Goal: Task Accomplishment & Management: Manage account settings

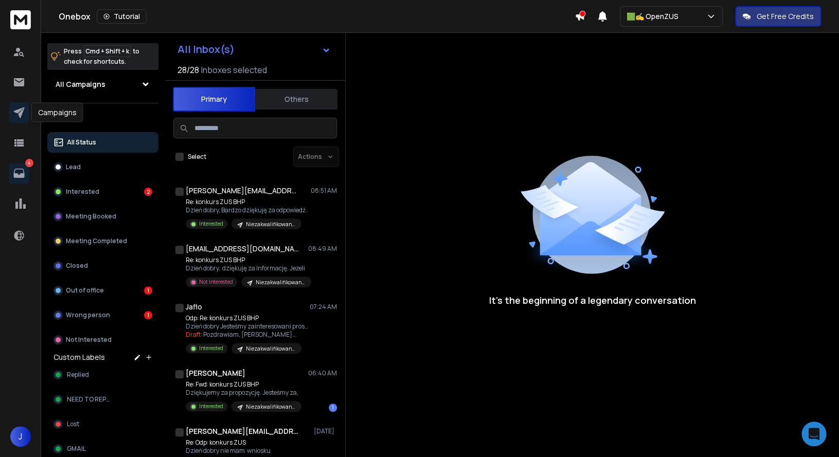
click at [19, 114] on icon at bounding box center [18, 113] width 11 height 11
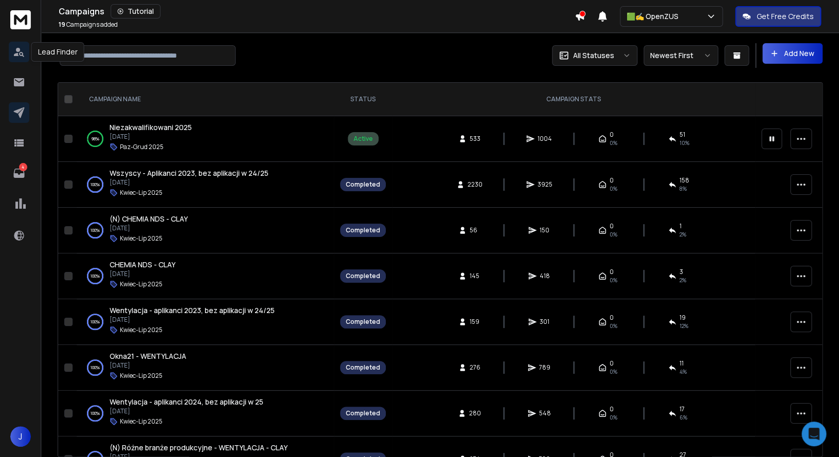
click at [19, 50] on circle at bounding box center [18, 50] width 4 height 4
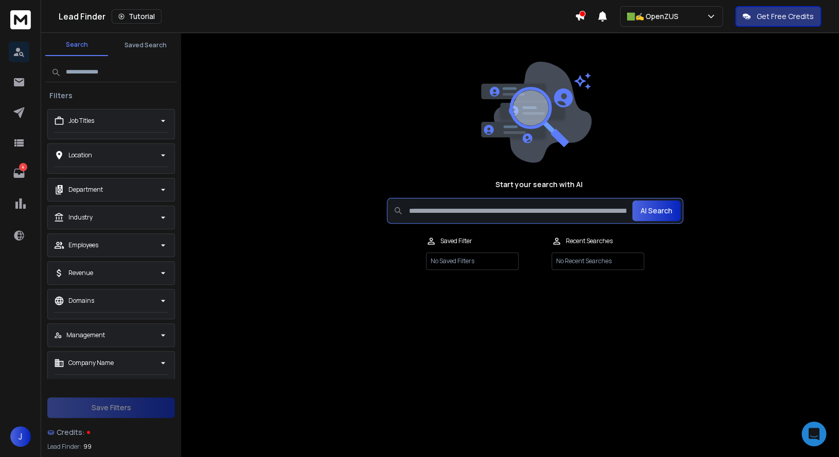
click at [21, 15] on icon at bounding box center [20, 19] width 21 height 19
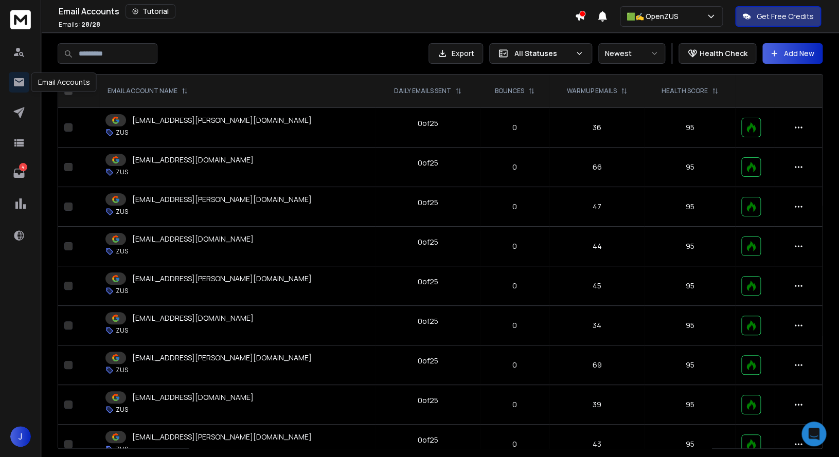
click at [20, 84] on icon at bounding box center [19, 82] width 10 height 8
click at [20, 82] on icon at bounding box center [19, 82] width 12 height 12
click at [21, 174] on icon at bounding box center [18, 173] width 11 height 9
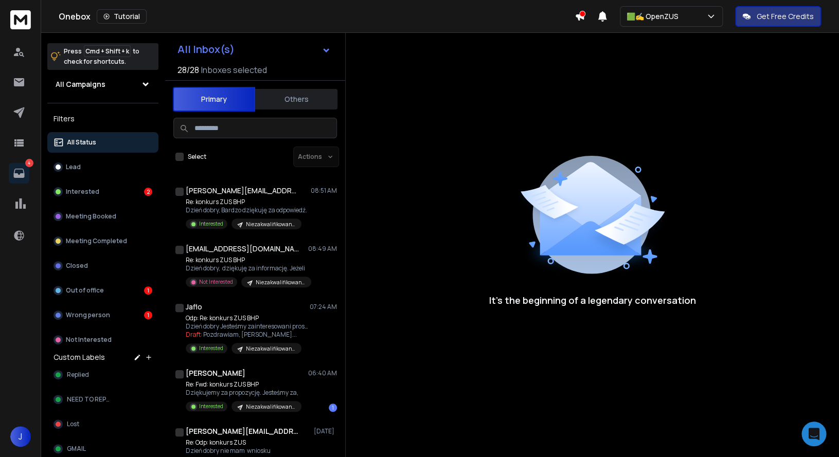
click at [23, 22] on icon at bounding box center [20, 19] width 21 height 19
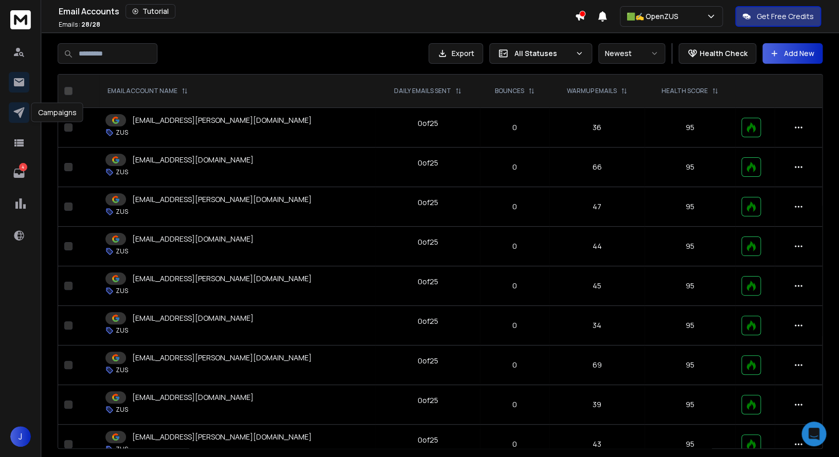
click at [21, 115] on icon at bounding box center [18, 113] width 11 height 11
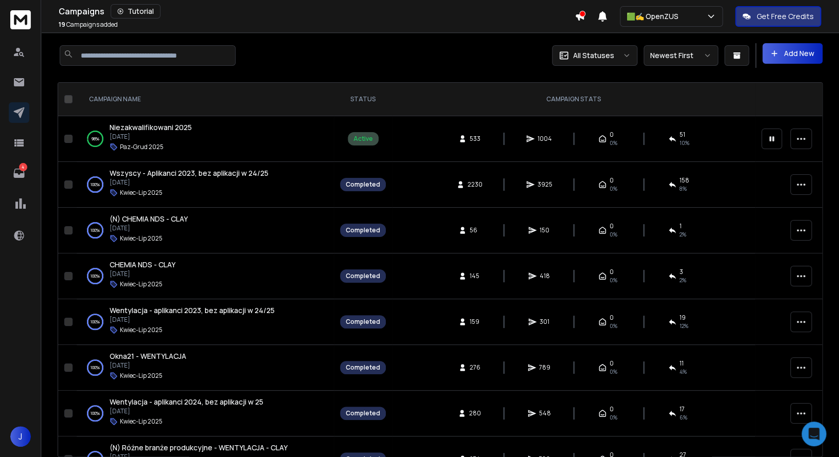
click at [153, 130] on span "Niezakwalifikowani 2025" at bounding box center [151, 127] width 82 height 10
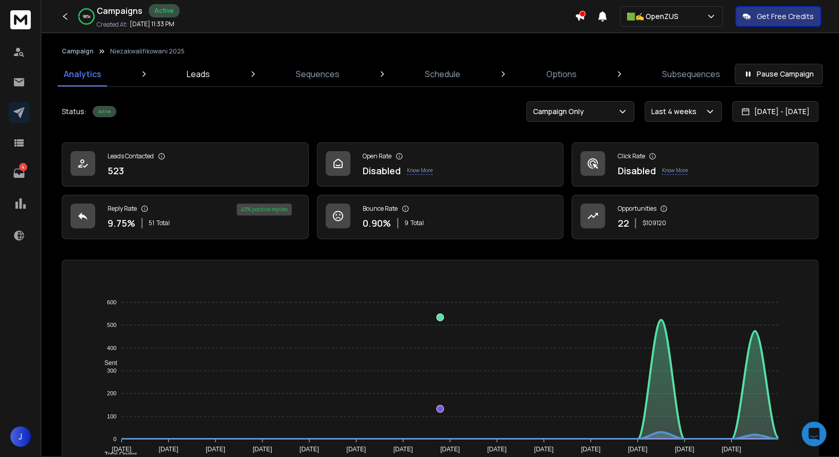
click at [207, 77] on p "Leads" at bounding box center [198, 74] width 23 height 12
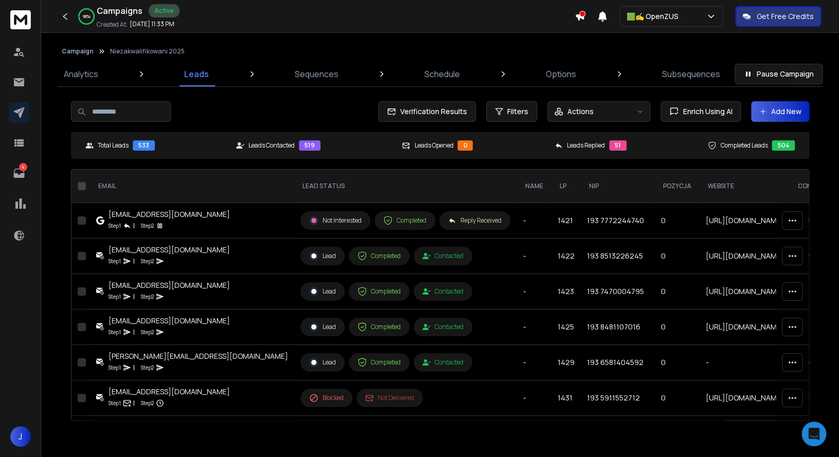
click at [134, 107] on input at bounding box center [121, 111] width 100 height 21
type input "*******"
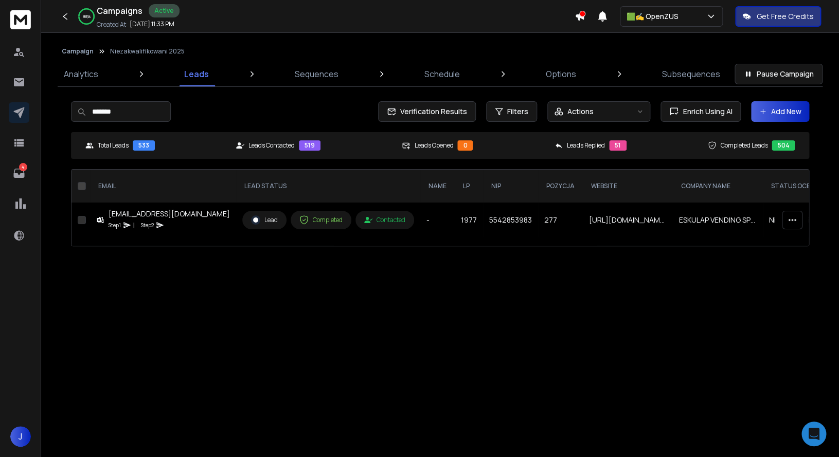
click at [794, 220] on icon "button" at bounding box center [792, 220] width 9 height 9
click at [767, 260] on p "Pause Lead" at bounding box center [776, 259] width 40 height 10
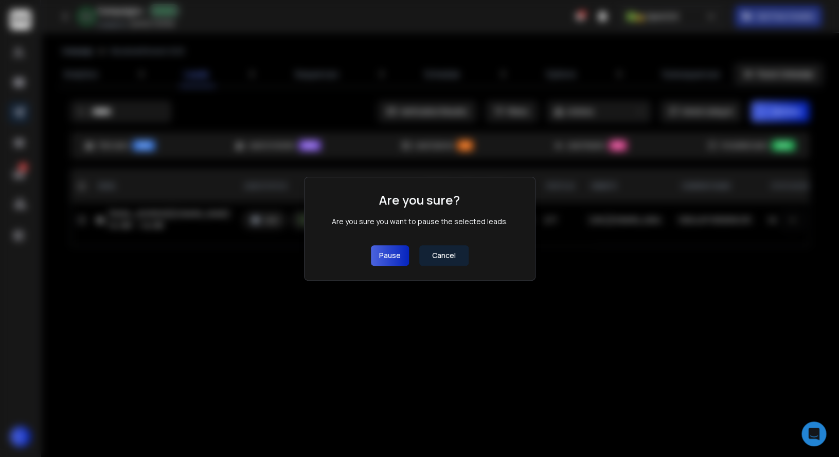
click at [389, 254] on button "Pause" at bounding box center [390, 255] width 38 height 21
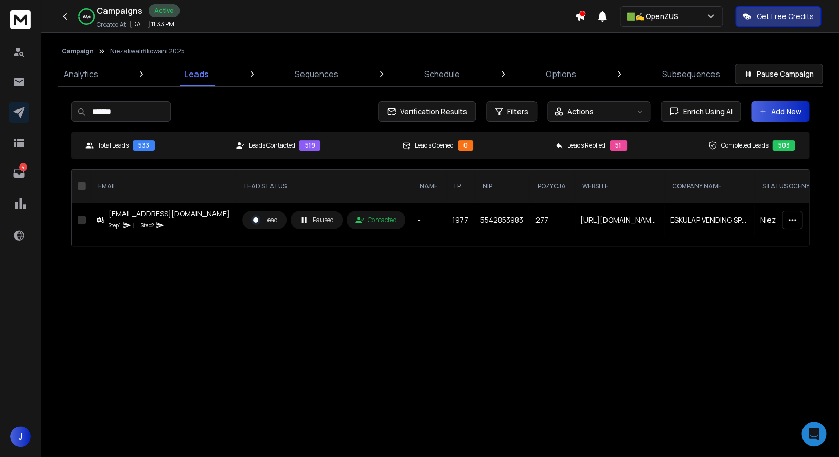
click at [171, 217] on div "[EMAIL_ADDRESS][DOMAIN_NAME]" at bounding box center [169, 214] width 121 height 10
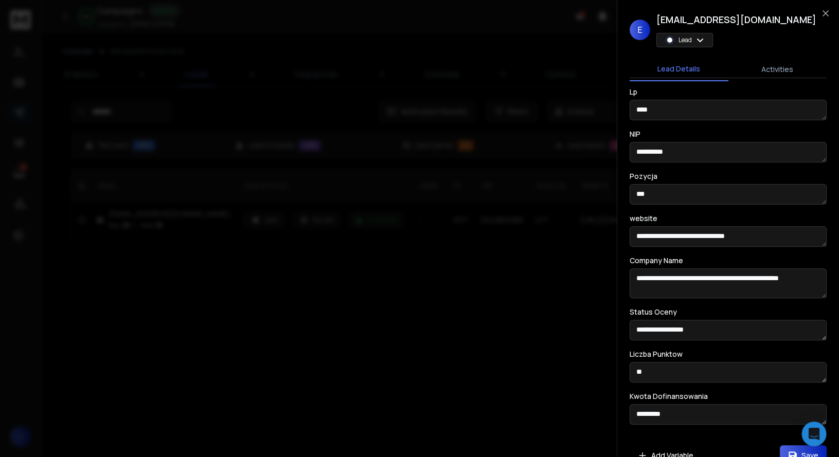
scroll to position [21, 0]
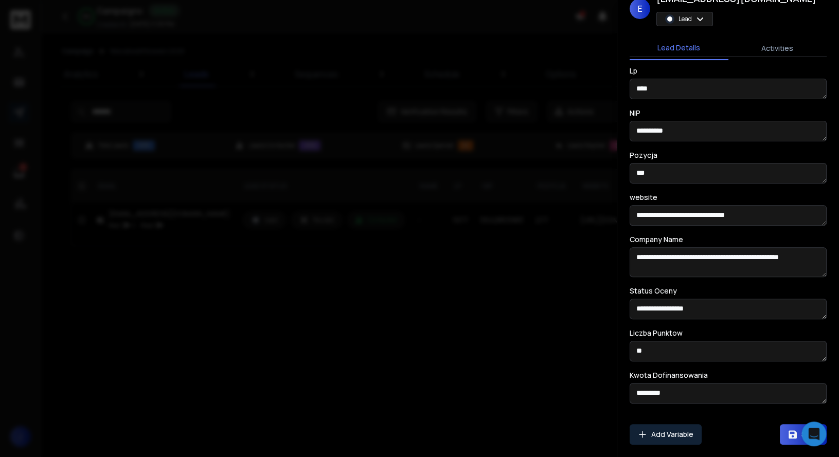
click at [683, 442] on button "Add Variable" at bounding box center [666, 434] width 72 height 21
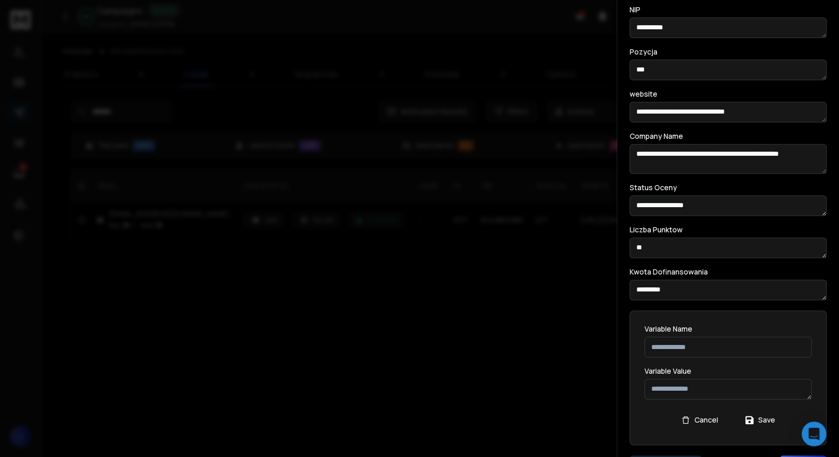
scroll to position [145, 0]
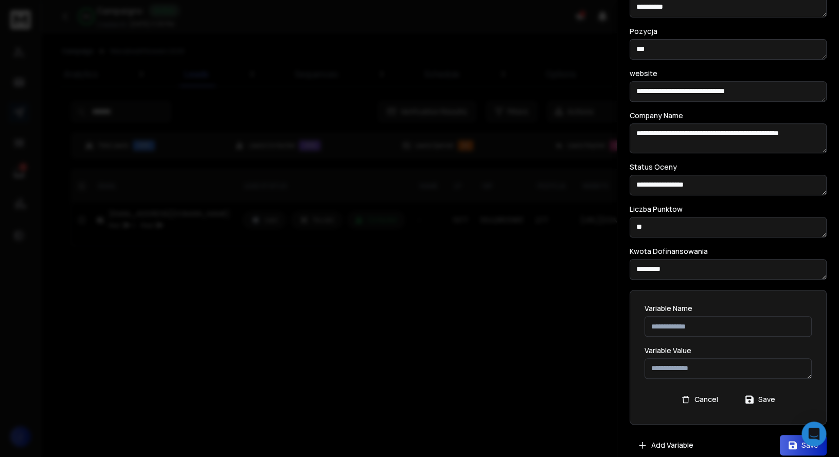
click at [707, 332] on input at bounding box center [728, 326] width 167 height 21
type input "*"
type input "*****"
click at [716, 371] on textarea at bounding box center [728, 369] width 167 height 21
type textarea "**********"
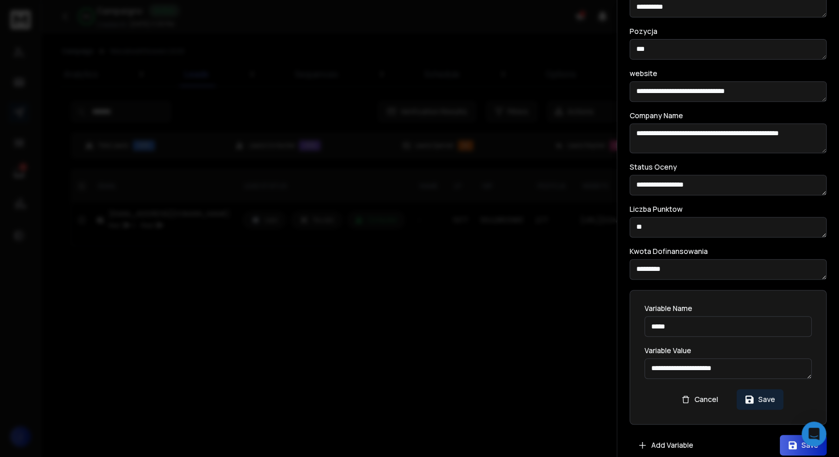
click at [763, 407] on button "Save" at bounding box center [760, 399] width 47 height 21
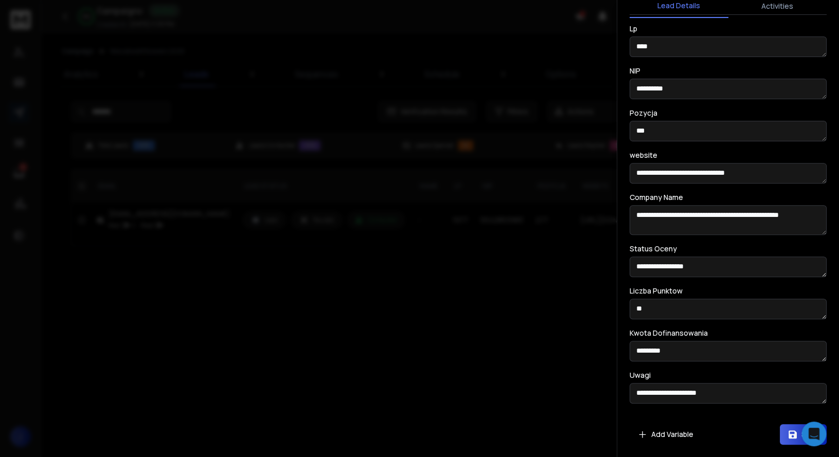
scroll to position [0, 0]
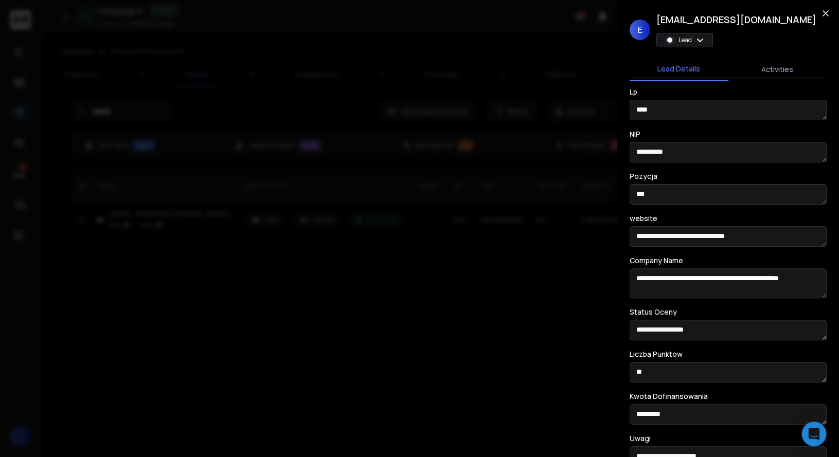
click at [827, 15] on icon "button" at bounding box center [825, 13] width 5 height 5
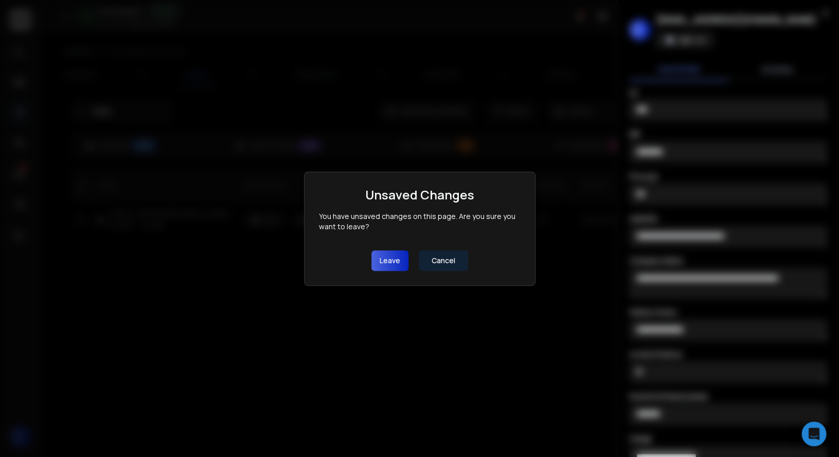
click at [444, 263] on button "Cancel" at bounding box center [443, 261] width 49 height 21
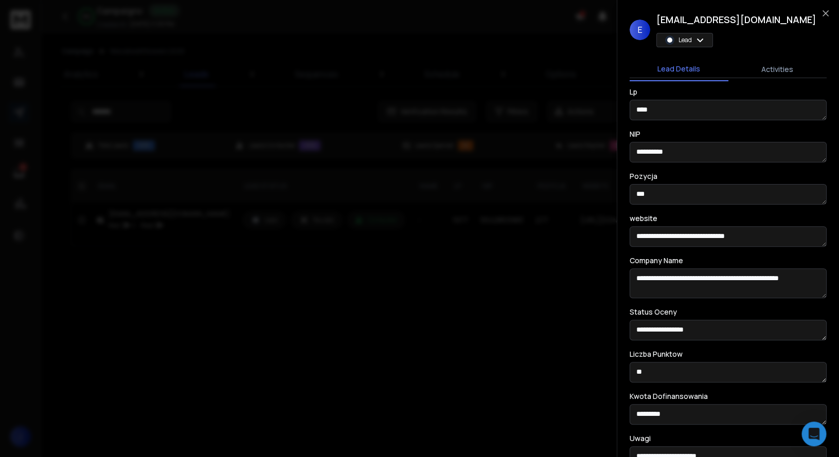
scroll to position [63, 0]
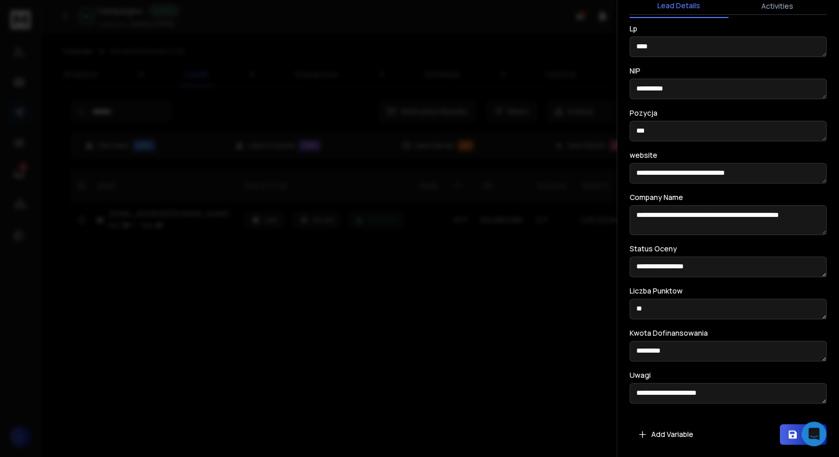
click at [795, 437] on icon "submit" at bounding box center [793, 435] width 8 height 8
